Goal: Navigation & Orientation: Find specific page/section

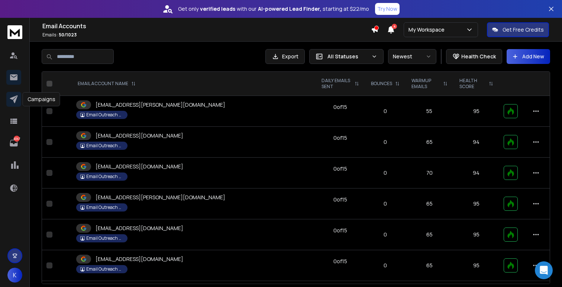
click at [15, 100] on icon at bounding box center [14, 99] width 8 height 8
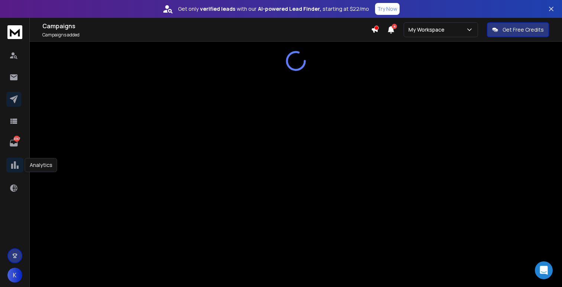
click at [16, 164] on icon at bounding box center [14, 164] width 11 height 11
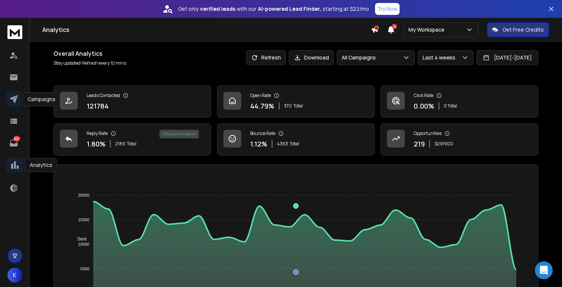
click at [17, 99] on icon at bounding box center [13, 99] width 9 height 9
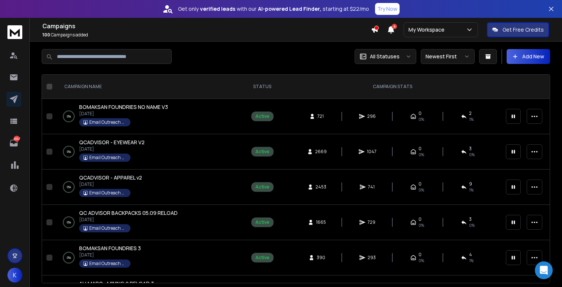
click at [102, 57] on input at bounding box center [107, 56] width 130 height 15
click at [107, 108] on span "BOMAKSAN FOUNDRIES NO NAME V3" at bounding box center [123, 106] width 89 height 7
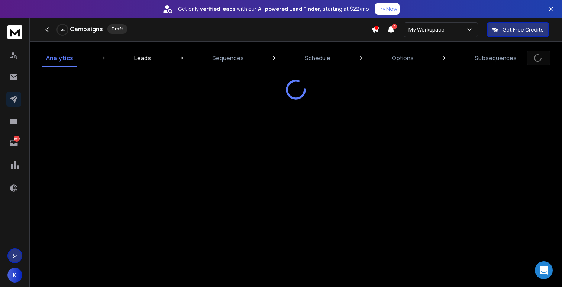
click at [144, 59] on p "Leads" at bounding box center [142, 58] width 17 height 9
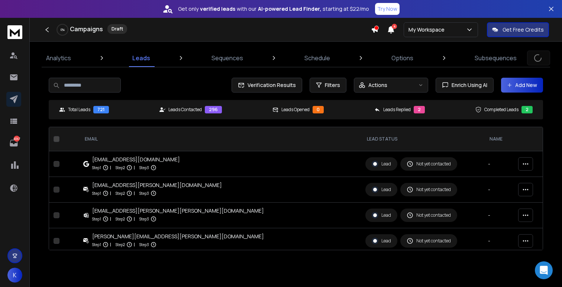
click at [90, 81] on input at bounding box center [85, 85] width 72 height 15
click at [13, 96] on icon at bounding box center [13, 99] width 9 height 9
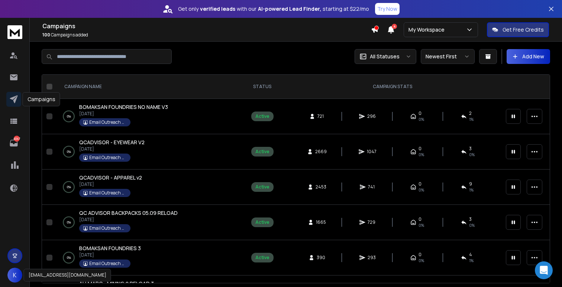
click at [17, 277] on span "K" at bounding box center [14, 275] width 15 height 15
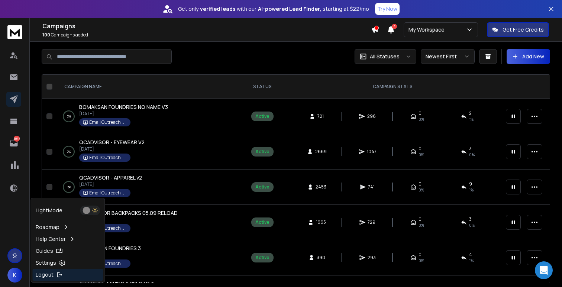
click at [57, 276] on icon at bounding box center [60, 274] width 7 height 7
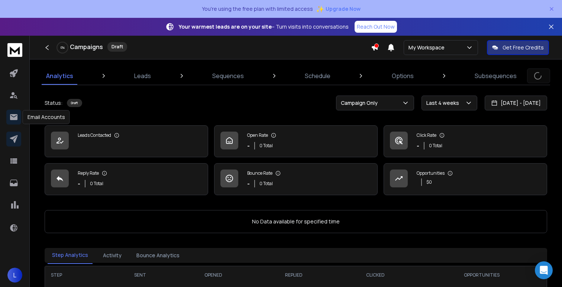
click at [14, 116] on icon at bounding box center [13, 117] width 7 height 6
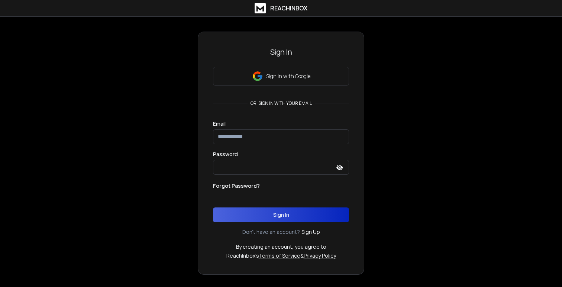
click at [255, 140] on input "email" at bounding box center [281, 136] width 136 height 15
type input "**********"
click at [244, 215] on button "Sign In" at bounding box center [281, 214] width 136 height 15
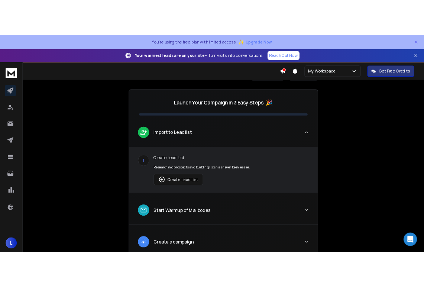
scroll to position [49, 0]
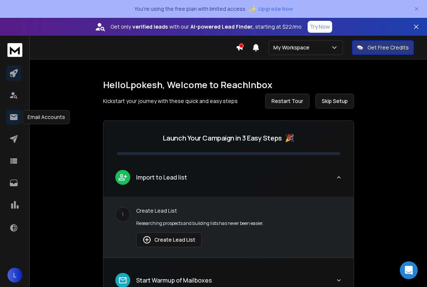
click at [13, 117] on icon at bounding box center [13, 117] width 7 height 6
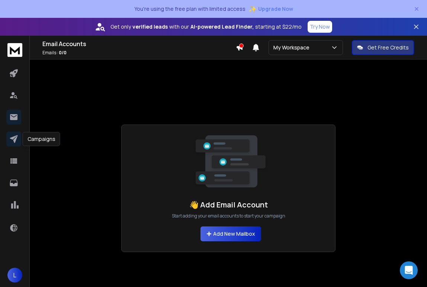
click at [14, 139] on icon at bounding box center [14, 139] width 8 height 8
